Goal: Communication & Community: Answer question/provide support

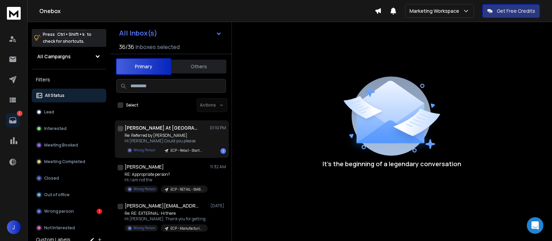
click at [169, 135] on p "Re: Referred by [PERSON_NAME]" at bounding box center [165, 136] width 83 height 6
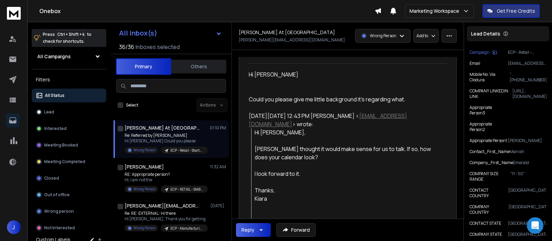
scroll to position [43, 0]
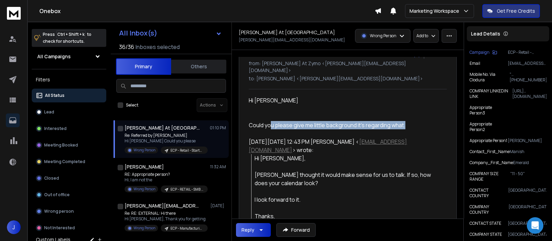
drag, startPoint x: 270, startPoint y: 118, endPoint x: 409, endPoint y: 116, distance: 139.0
click at [409, 121] on div "Could you please give me little background it's regarding what." at bounding box center [345, 125] width 192 height 8
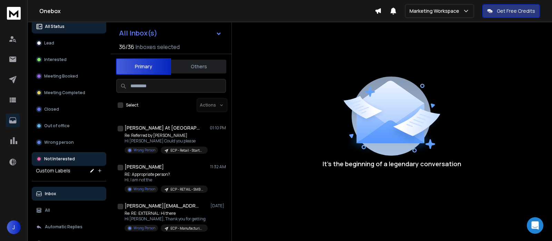
scroll to position [66, 0]
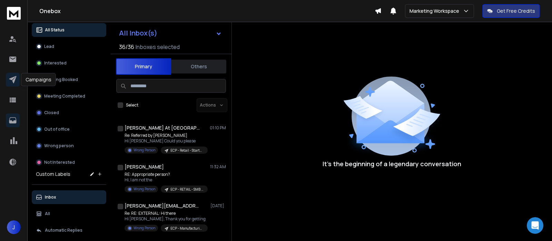
click at [13, 84] on link at bounding box center [13, 80] width 14 height 14
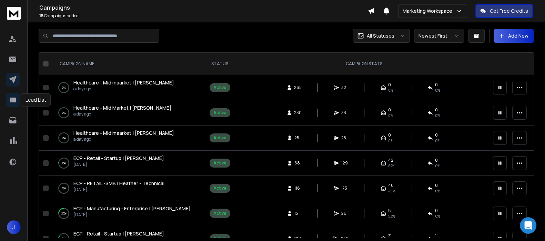
click at [12, 99] on icon at bounding box center [13, 100] width 8 height 8
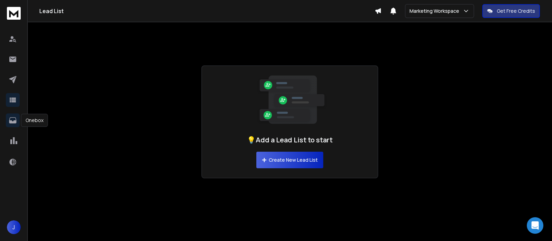
click at [11, 120] on icon at bounding box center [13, 120] width 8 height 8
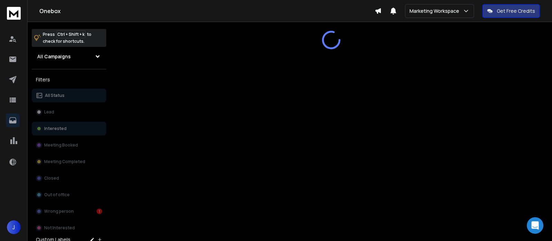
click at [74, 127] on div "All Status Lead Interested Meeting Booked Meeting Completed Closed Out of offic…" at bounding box center [69, 162] width 74 height 146
click at [54, 128] on div "All Status Lead Interested Meeting Booked Meeting Completed Closed Out of offic…" at bounding box center [69, 162] width 74 height 146
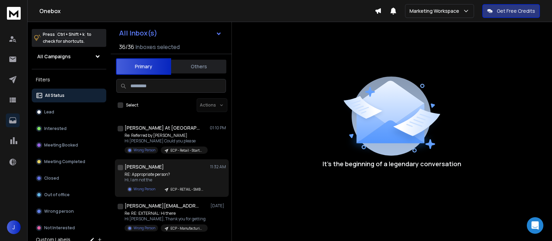
scroll to position [20, 0]
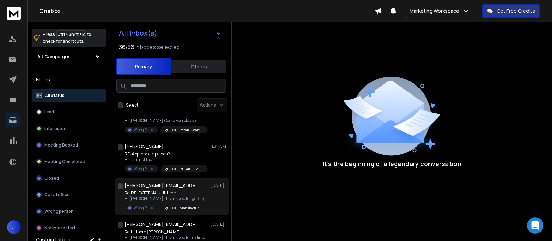
click at [196, 194] on p "Re: RE: EXTERNAL: Hi there" at bounding box center [165, 193] width 83 height 6
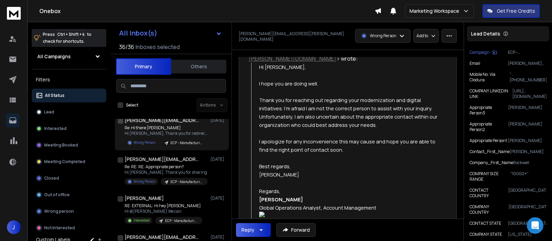
scroll to position [125, 0]
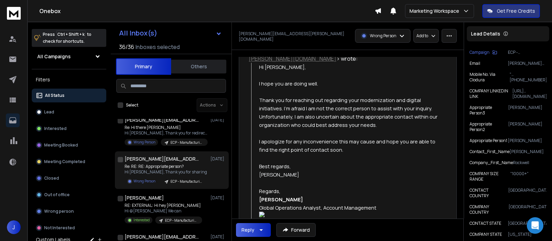
click at [165, 167] on p "Re: RE: RE: Appropriate person?" at bounding box center [165, 167] width 83 height 6
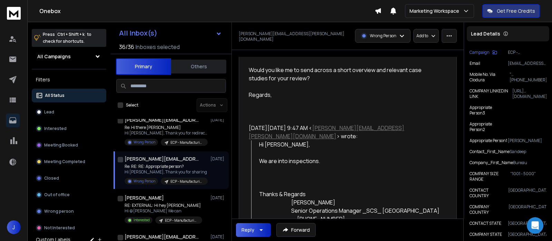
scroll to position [132, 0]
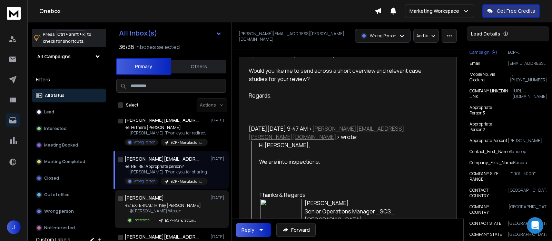
click at [174, 210] on p "Hi @[PERSON_NAME] We can" at bounding box center [163, 211] width 78 height 6
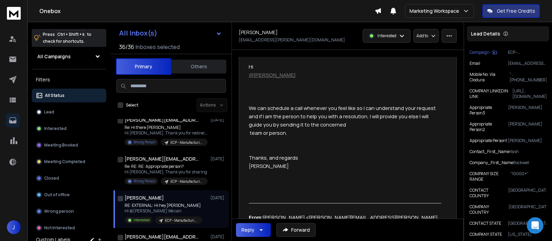
scroll to position [195, 0]
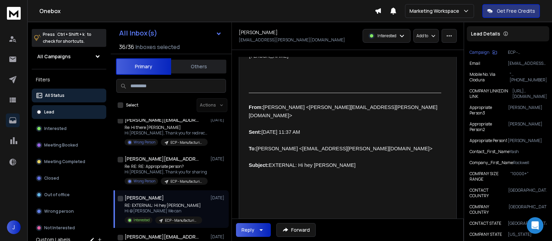
click at [60, 116] on button "Lead" at bounding box center [69, 112] width 74 height 14
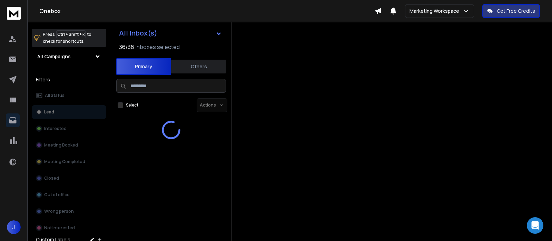
scroll to position [0, 0]
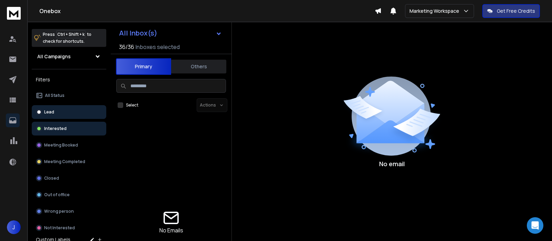
click at [64, 126] on p "Interested" at bounding box center [55, 129] width 22 height 6
